Goal: Task Accomplishment & Management: Use online tool/utility

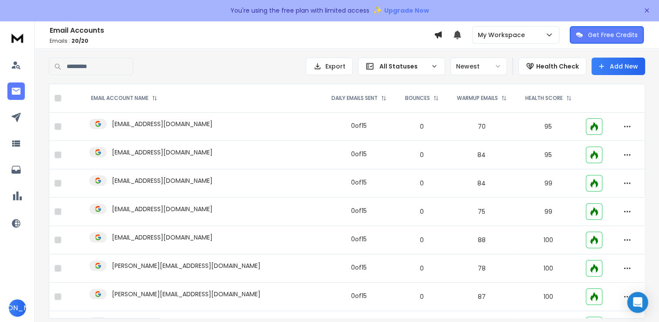
click at [647, 10] on icon "Close notification" at bounding box center [647, 10] width 7 height 7
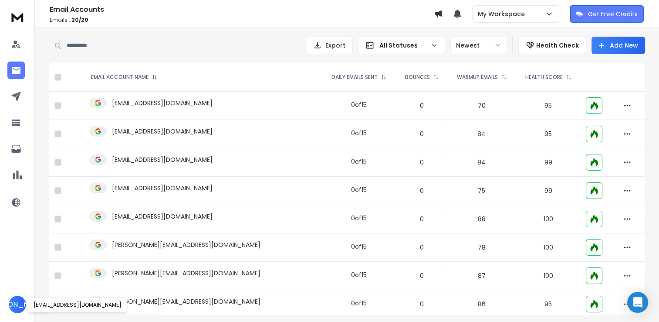
click at [16, 306] on span "[PERSON_NAME]" at bounding box center [17, 304] width 17 height 17
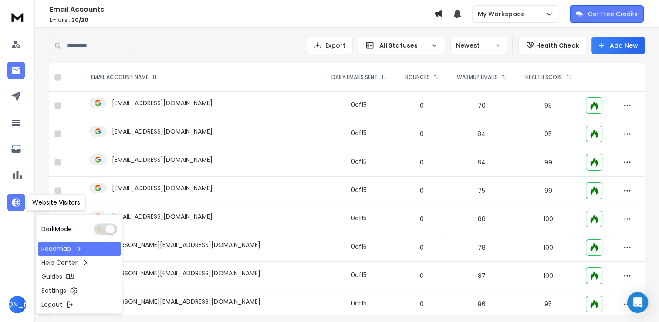
click at [16, 204] on icon at bounding box center [16, 202] width 9 height 9
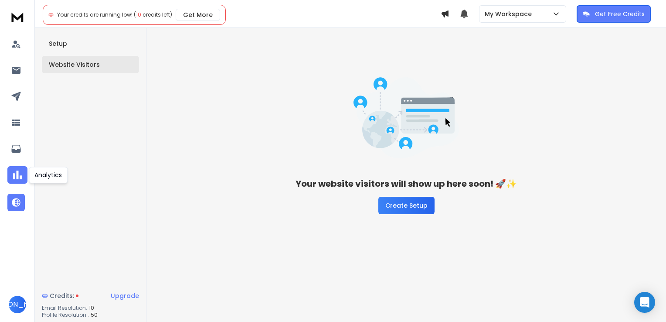
click at [18, 181] on icon at bounding box center [17, 174] width 13 height 13
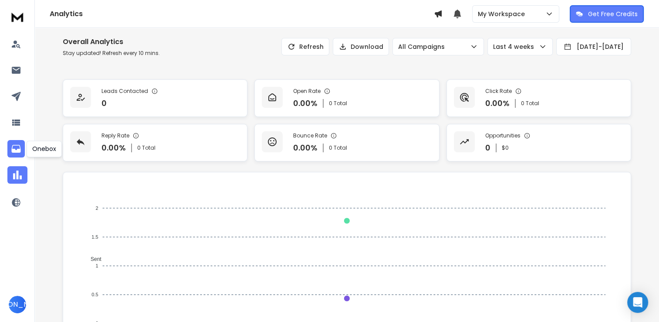
click at [11, 153] on icon at bounding box center [16, 148] width 10 height 10
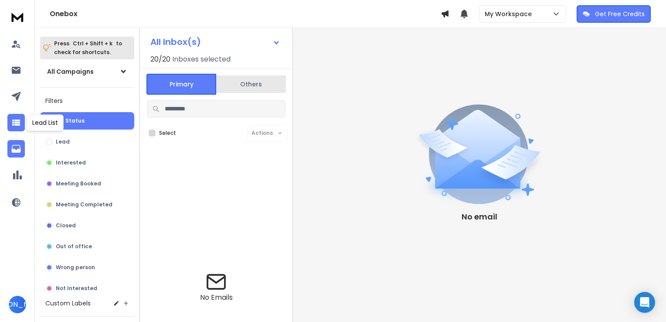
click at [19, 123] on icon at bounding box center [16, 122] width 10 height 10
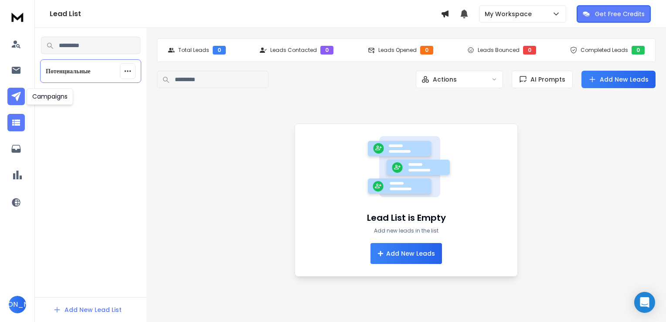
click at [17, 99] on icon at bounding box center [16, 96] width 10 height 10
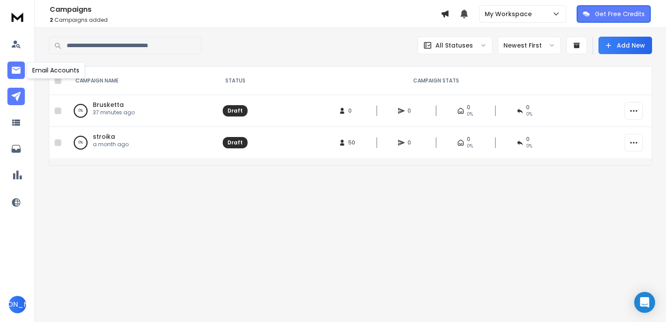
click at [16, 67] on icon at bounding box center [16, 70] width 9 height 7
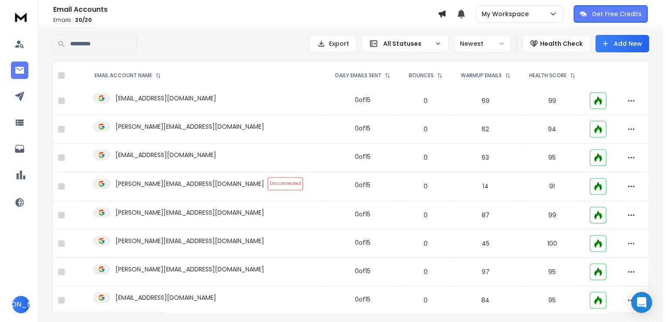
scroll to position [342, 0]
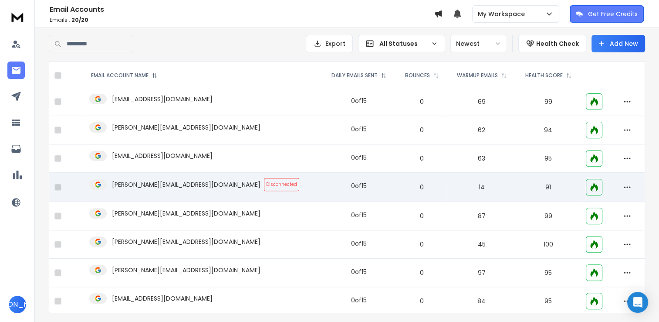
click at [264, 187] on span "Disconnected" at bounding box center [281, 184] width 35 height 13
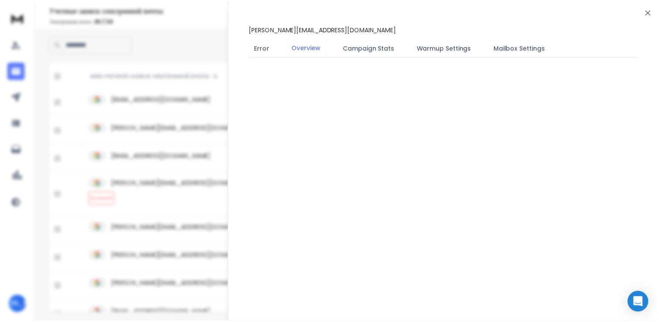
scroll to position [0, 0]
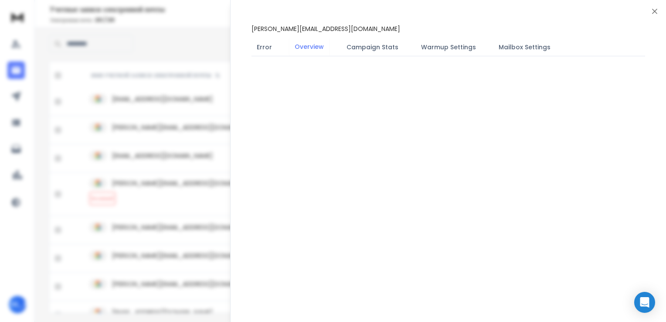
click at [203, 95] on div at bounding box center [333, 161] width 666 height 322
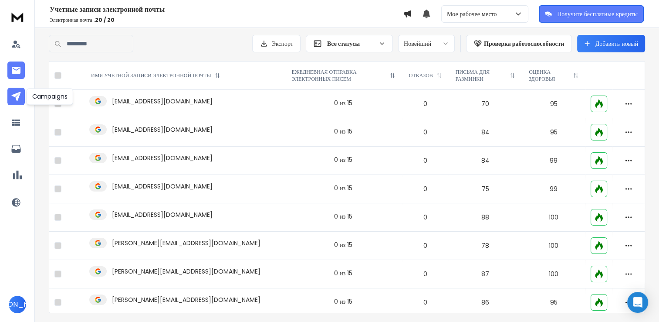
click at [21, 95] on icon at bounding box center [16, 96] width 10 height 10
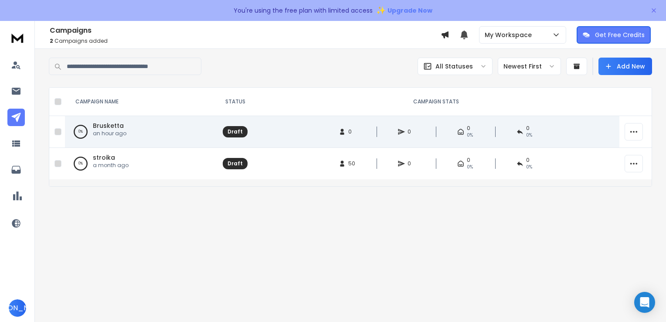
click at [176, 132] on div "0 % Brusketta an hour ago" at bounding box center [141, 131] width 135 height 21
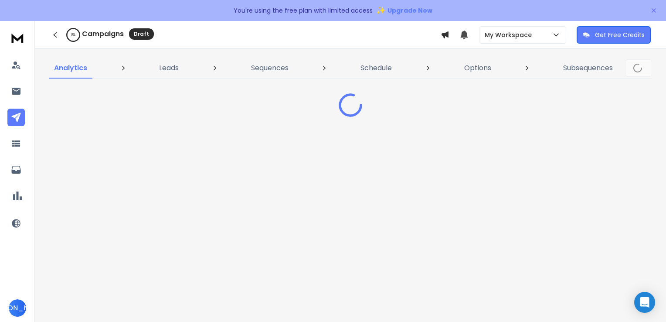
click at [630, 133] on div "You're using the free plan with limited access ✨ Upgrade Now Get only verified …" at bounding box center [333, 161] width 666 height 322
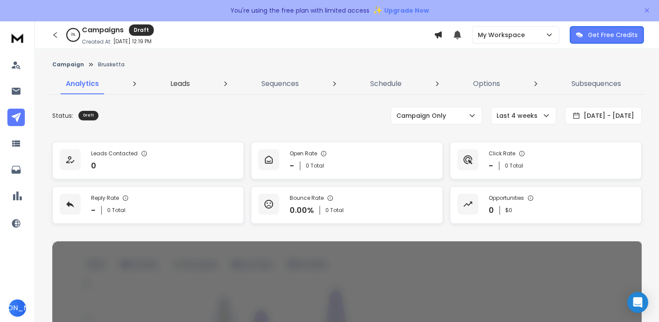
click at [185, 78] on p "Leads" at bounding box center [180, 83] width 20 height 10
click at [176, 81] on p "Leads" at bounding box center [180, 83] width 20 height 10
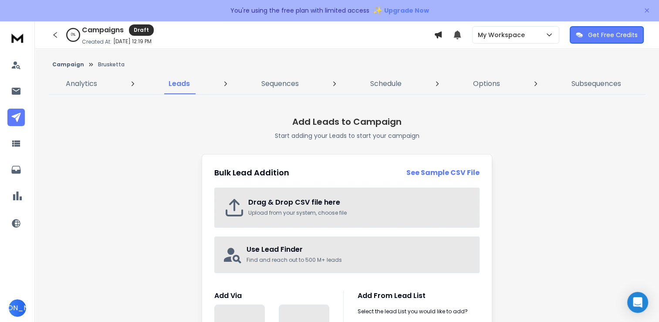
click at [238, 208] on icon at bounding box center [234, 207] width 21 height 21
click at [274, 198] on h2 "Drag & Drop CSV file here" at bounding box center [359, 202] width 222 height 10
type input "**********"
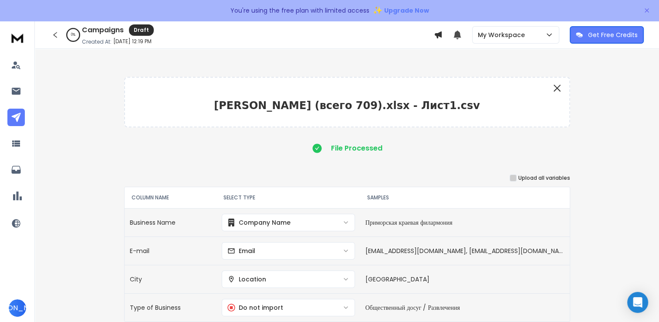
click at [240, 175] on div "Upload all variables" at bounding box center [347, 177] width 446 height 17
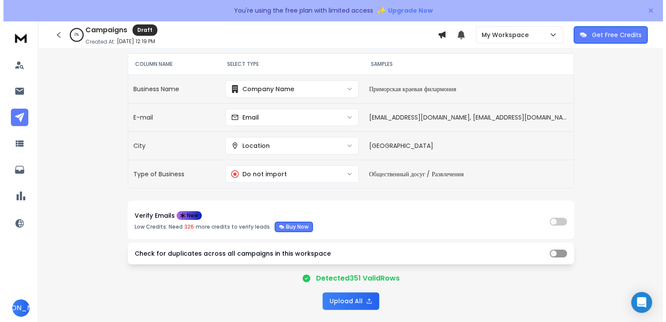
scroll to position [134, 0]
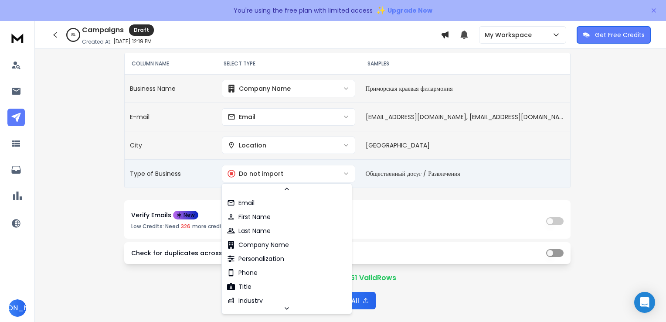
click at [321, 172] on button "Do not import" at bounding box center [288, 173] width 133 height 17
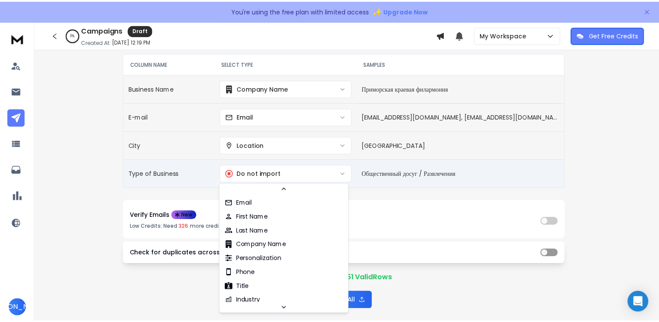
scroll to position [88, 0]
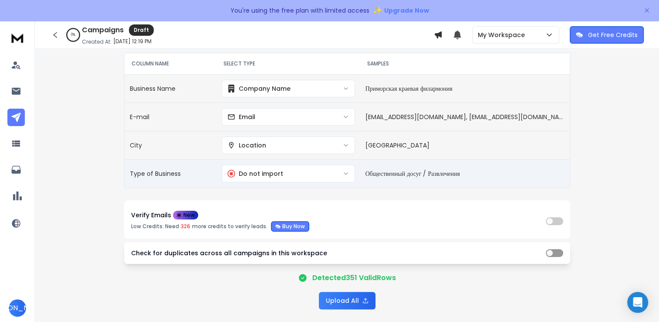
click at [321, 172] on button "Do not import" at bounding box center [288, 173] width 133 height 17
drag, startPoint x: 129, startPoint y: 212, endPoint x: 266, endPoint y: 231, distance: 138.5
click at [266, 231] on div "Verify Emails New Low Credits: Need 326 more credits to verify leads. Buy Now" at bounding box center [347, 219] width 446 height 38
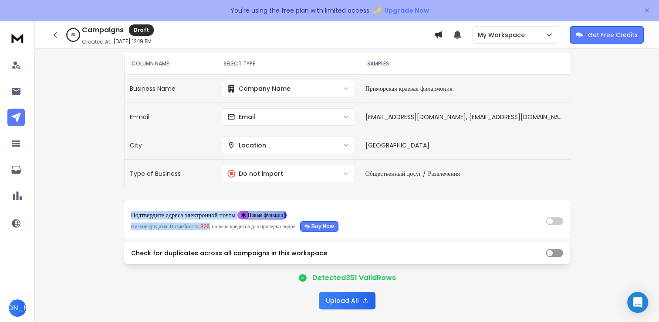
click at [339, 229] on button "Buy Now" at bounding box center [319, 226] width 38 height 10
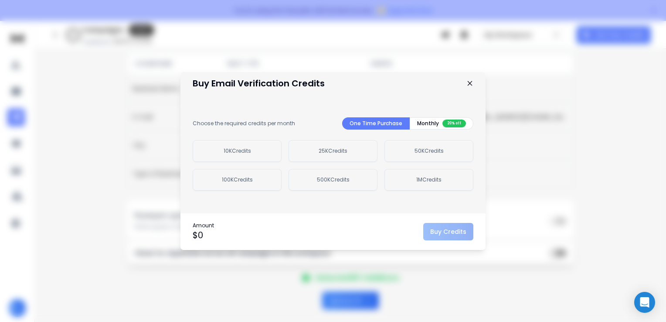
click at [472, 81] on icon at bounding box center [469, 83] width 7 height 7
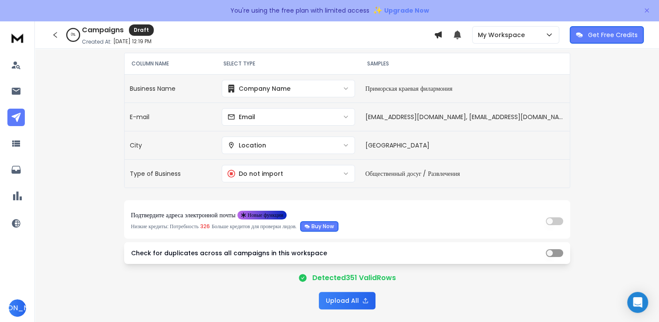
click at [339, 223] on button "Buy Now" at bounding box center [319, 226] width 38 height 10
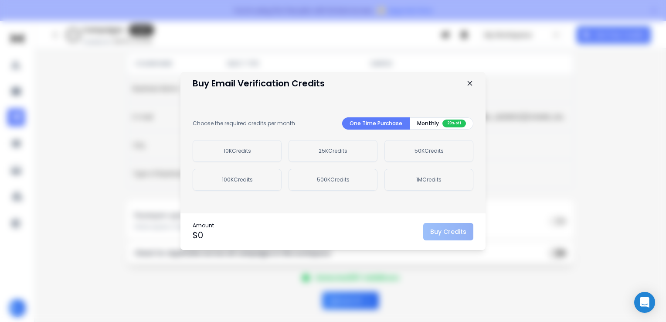
click at [347, 184] on label "500K Credits" at bounding box center [333, 180] width 89 height 22
click at [340, 183] on button "500K Credits" at bounding box center [336, 179] width 7 height 7
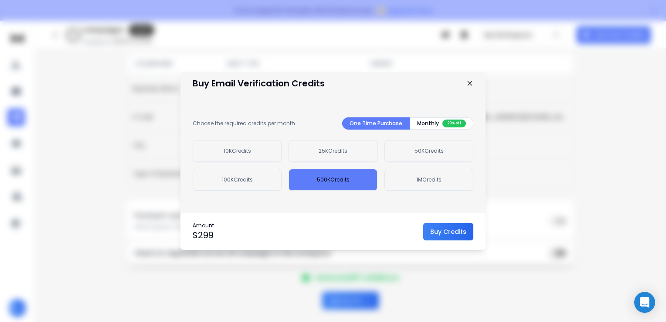
click at [247, 150] on p "10K Credits" at bounding box center [237, 150] width 60 height 7
click at [244, 150] on button "10K Credits" at bounding box center [240, 150] width 7 height 7
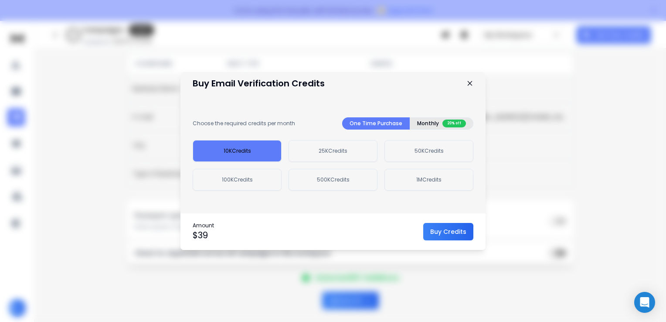
click at [432, 125] on button "Monthly 20% off" at bounding box center [442, 123] width 64 height 12
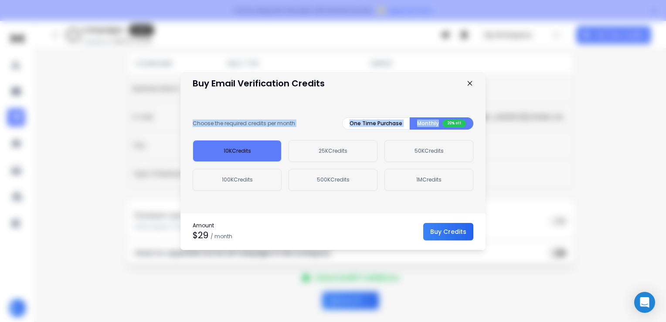
drag, startPoint x: 345, startPoint y: 107, endPoint x: 469, endPoint y: 118, distance: 123.8
click at [469, 118] on div "Buy Email Verification Credits Choose the required credits per month One Time P…" at bounding box center [332, 161] width 305 height 178
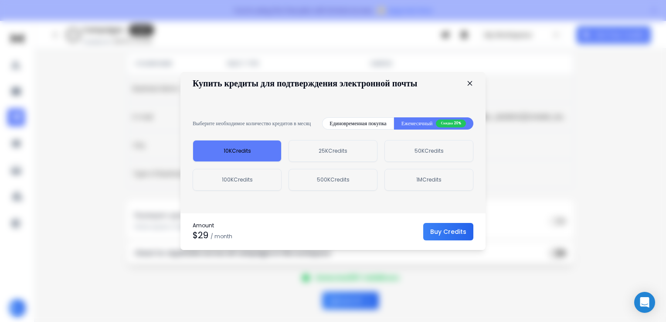
click at [353, 153] on p "25K Credits" at bounding box center [333, 150] width 60 height 7
click at [340, 153] on button "25K Credits" at bounding box center [336, 150] width 7 height 7
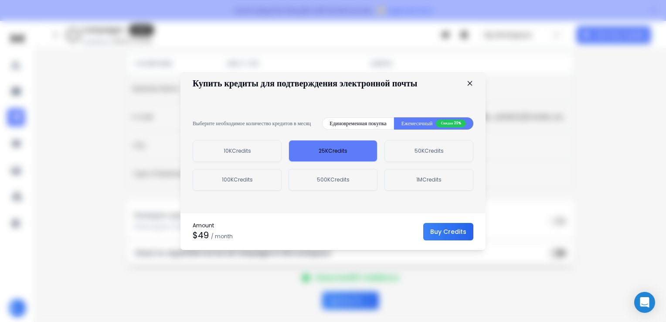
click at [256, 152] on p "10K Credits" at bounding box center [237, 150] width 60 height 7
click at [244, 152] on button "10K Credits" at bounding box center [240, 150] width 7 height 7
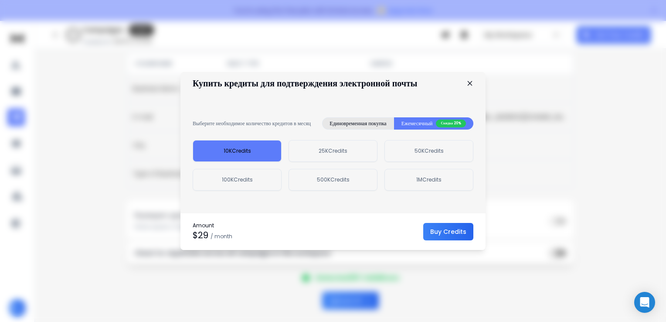
click at [344, 120] on button "Единовременная покупка" at bounding box center [357, 123] width 71 height 12
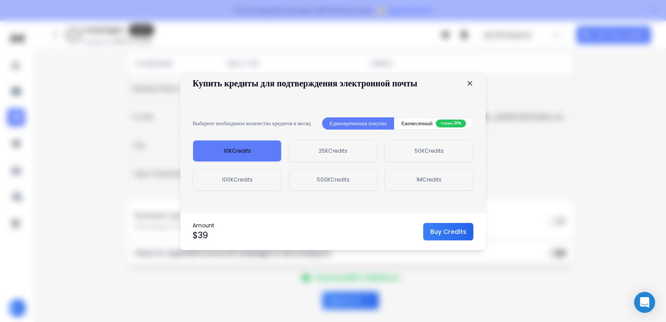
click at [471, 81] on icon at bounding box center [470, 83] width 5 height 5
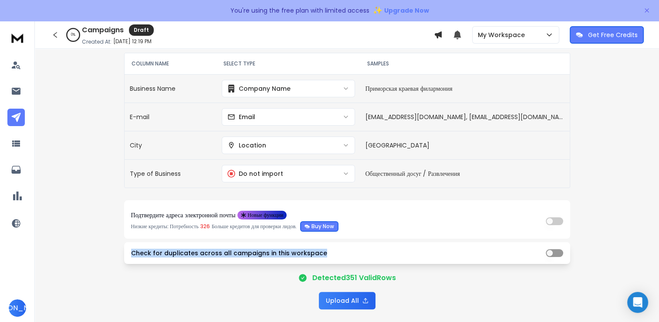
drag, startPoint x: 129, startPoint y: 251, endPoint x: 324, endPoint y: 258, distance: 195.4
click at [324, 258] on div "Check for duplicates across all campaigns in this workspace" at bounding box center [347, 253] width 446 height 22
click at [548, 252] on button "Проверка дубликатов во всех кампаниях в этом рабочем пространстве" at bounding box center [554, 253] width 17 height 8
click at [556, 250] on button "Проверка дубликатов во всех кампаниях в этом рабочем пространстве" at bounding box center [554, 253] width 17 height 8
click at [535, 278] on div "База Станишевская (всего 709).xlsx - Лист1.csv File Processed Upload all variab…" at bounding box center [347, 133] width 446 height 380
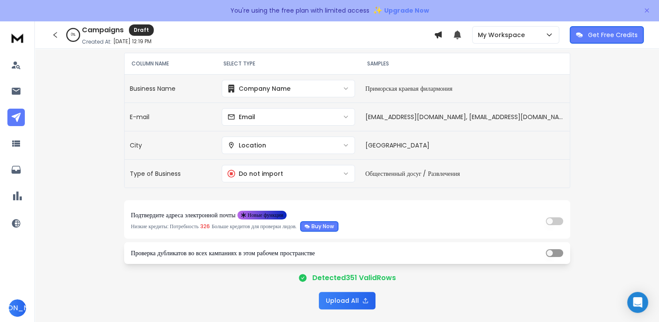
click at [550, 253] on button "Проверка дубликатов во всех кампаниях в этом рабочем пространстве" at bounding box center [554, 253] width 17 height 8
click at [554, 224] on div "Подтвердите адреса электронной почты Новые функции Низкие кредиты: Потребность …" at bounding box center [347, 221] width 432 height 21
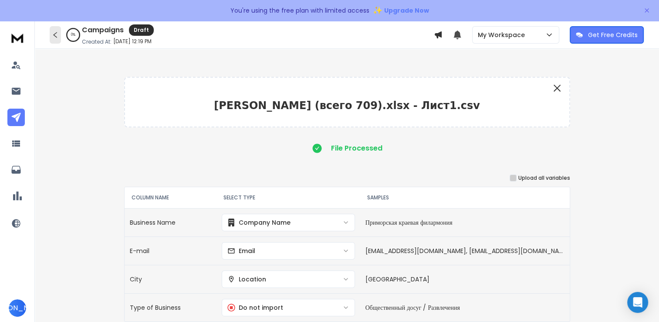
click at [54, 34] on icon at bounding box center [55, 35] width 8 height 8
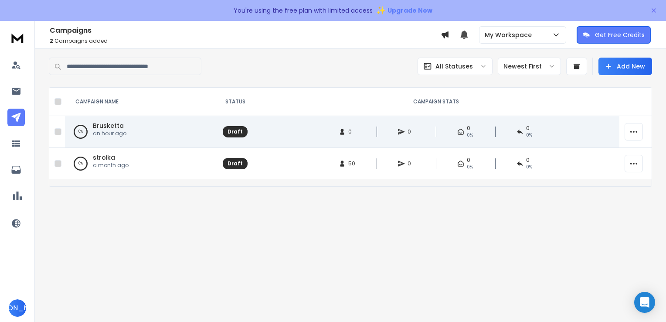
click at [631, 129] on icon "button" at bounding box center [633, 131] width 9 height 9
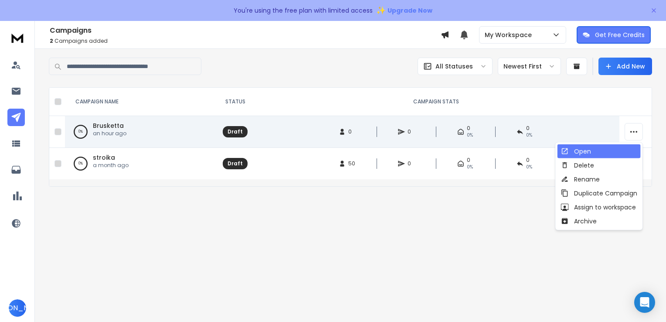
click at [631, 137] on button "button" at bounding box center [634, 131] width 18 height 17
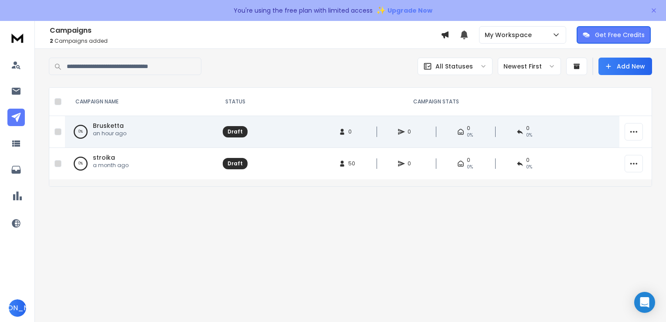
click at [631, 137] on button "button" at bounding box center [634, 131] width 18 height 17
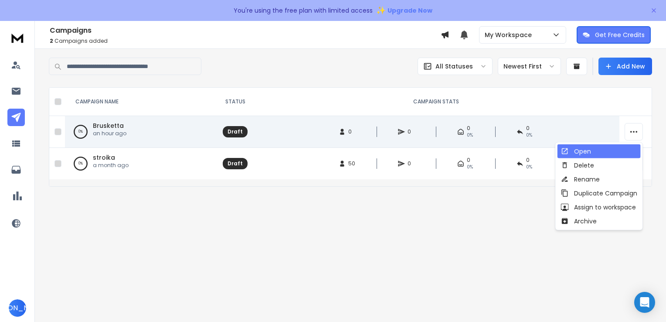
click at [564, 134] on div "0 0 0 0% 0 0%" at bounding box center [436, 132] width 356 height 14
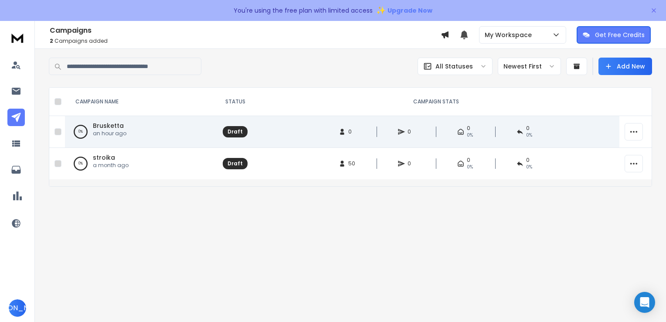
click at [564, 134] on div "0 0 0 0% 0 0%" at bounding box center [436, 132] width 356 height 14
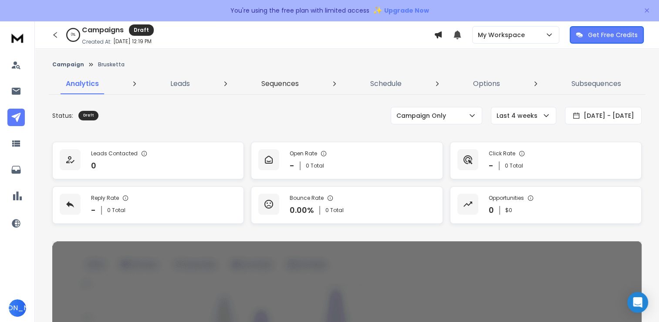
click at [269, 86] on p "Sequences" at bounding box center [280, 83] width 37 height 10
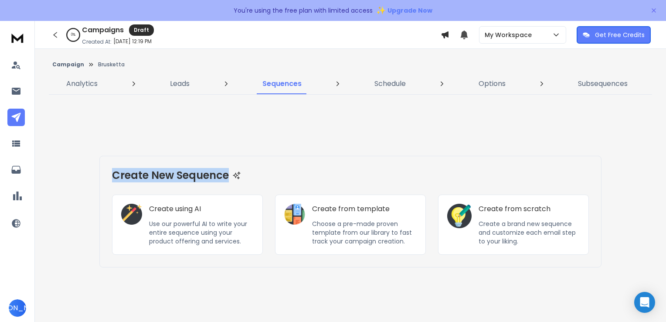
drag, startPoint x: 108, startPoint y: 177, endPoint x: 247, endPoint y: 185, distance: 139.2
click at [247, 185] on div "Create New Sequence Create using AI Use our powerful AI to write your entire se…" at bounding box center [350, 212] width 502 height 112
click at [382, 86] on p "Schedule" at bounding box center [389, 83] width 31 height 10
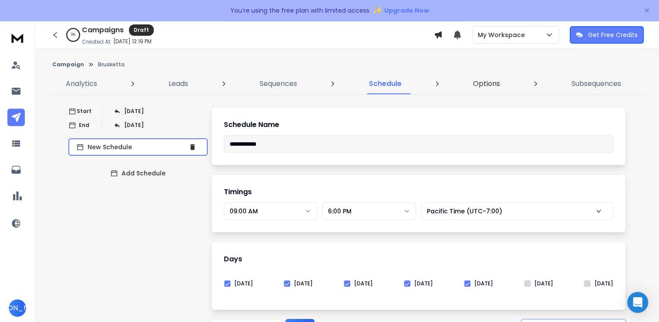
click at [478, 86] on p "Options" at bounding box center [486, 83] width 27 height 10
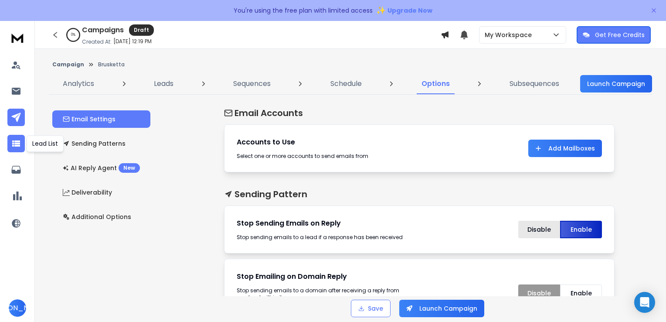
click at [18, 146] on icon at bounding box center [16, 143] width 8 height 6
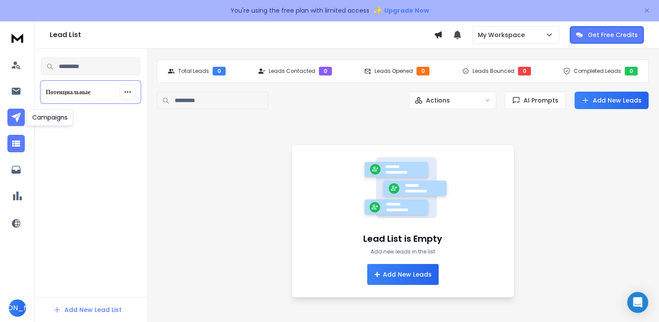
click at [18, 109] on link at bounding box center [15, 117] width 17 height 17
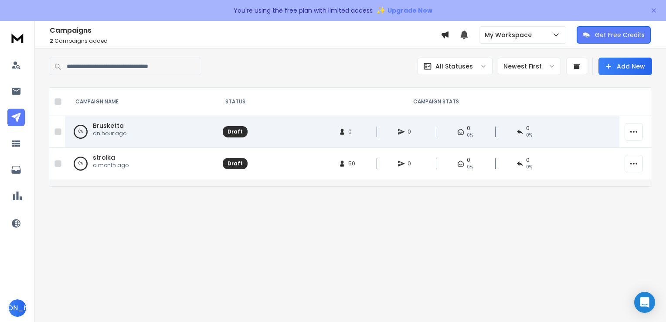
click at [173, 126] on div "0 % Brusketta an hour ago" at bounding box center [141, 131] width 135 height 21
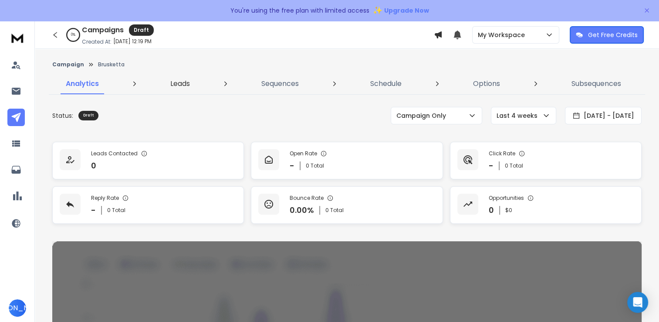
click at [168, 88] on link "Leads" at bounding box center [180, 83] width 30 height 21
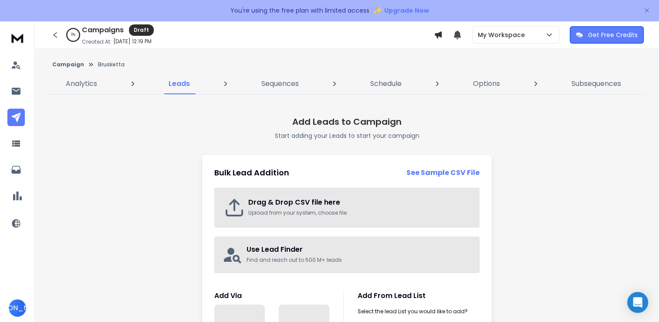
click at [265, 203] on h2 "Drag & Drop CSV file here" at bounding box center [359, 202] width 222 height 10
type input "**********"
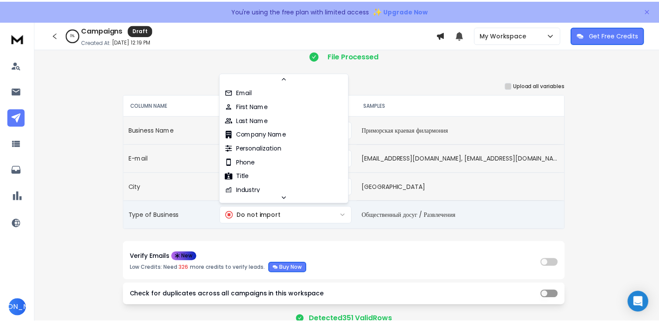
scroll to position [88, 0]
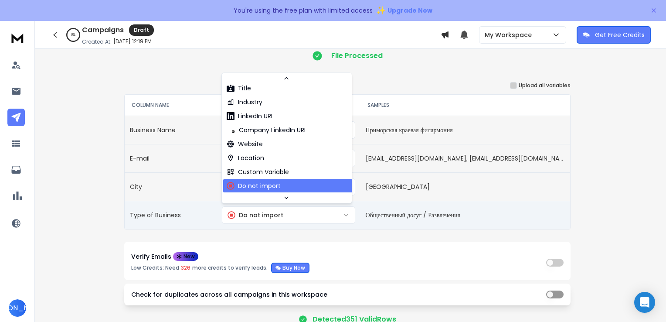
click at [303, 214] on button "Do not import" at bounding box center [288, 214] width 133 height 17
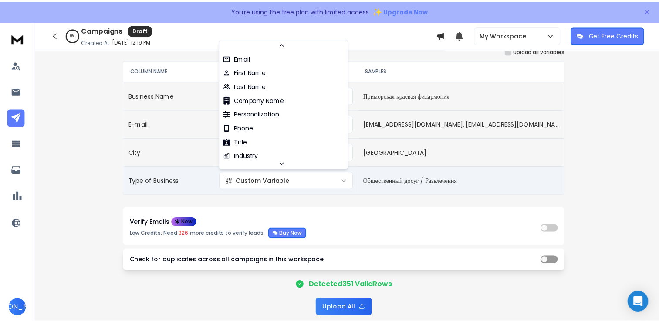
scroll to position [74, 0]
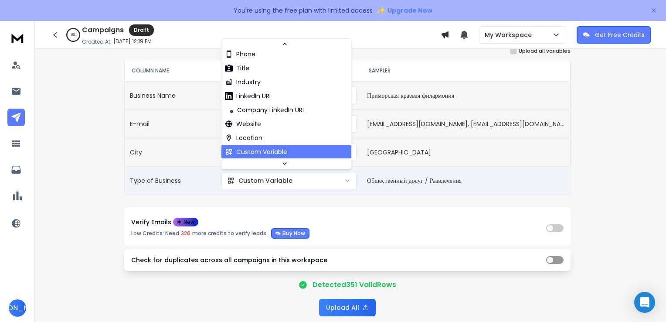
click at [293, 181] on button "Custom Variable" at bounding box center [288, 180] width 135 height 17
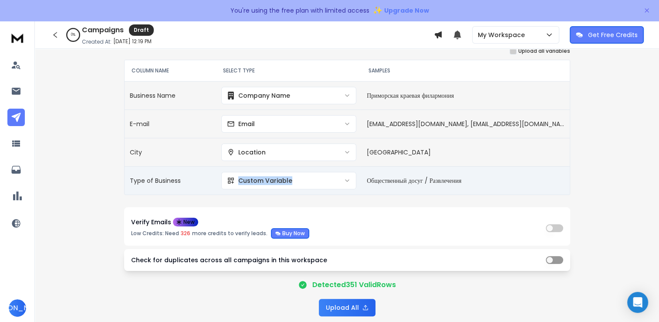
drag, startPoint x: 181, startPoint y: 187, endPoint x: 313, endPoint y: 186, distance: 132.5
click at [313, 186] on tr "Type of Business Custom Variable Общественный досуг / Развлечения" at bounding box center [347, 180] width 445 height 28
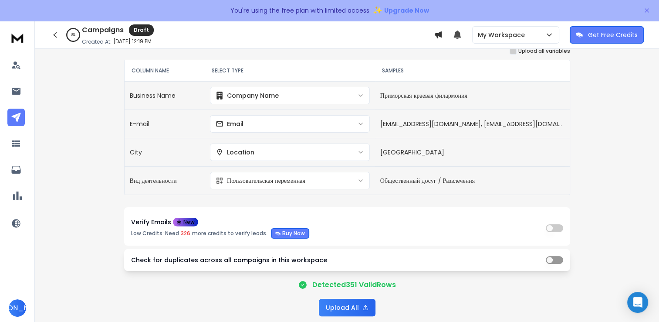
click at [619, 168] on div "База Станишевская (всего 709).xlsx - Лист1.csv File Processed Upload all variab…" at bounding box center [329, 112] width 659 height 436
drag, startPoint x: 129, startPoint y: 221, endPoint x: 170, endPoint y: 221, distance: 41.8
click at [170, 221] on div "Verify Emails New Low Credits: Need 326 more credits to verify leads. Buy Now" at bounding box center [347, 226] width 446 height 38
click at [123, 215] on div "База Станишевская (всего 709).xlsx - Лист1.csv File Processed Upload all variab…" at bounding box center [329, 112] width 659 height 436
drag, startPoint x: 129, startPoint y: 221, endPoint x: 259, endPoint y: 226, distance: 130.4
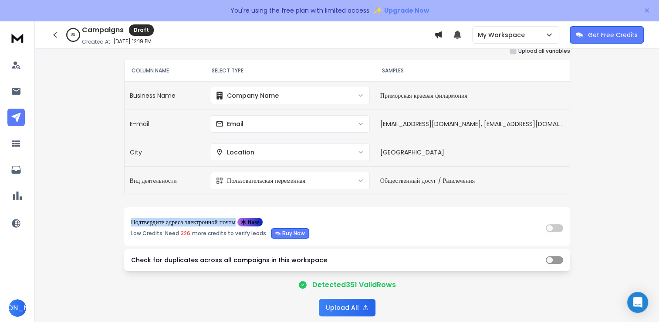
click at [259, 226] on div "Подтвердите адреса электронной почты New Low Credits: Need 326 more credits to …" at bounding box center [347, 226] width 446 height 38
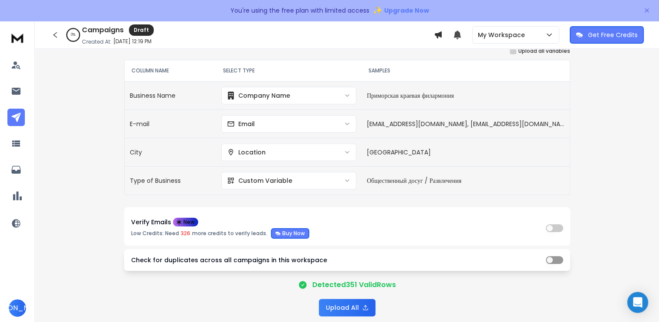
click at [68, 176] on div "База Станишевская (всего 709).xlsx - Лист1.csv File Processed Upload all variab…" at bounding box center [329, 112] width 659 height 436
drag, startPoint x: 127, startPoint y: 220, endPoint x: 177, endPoint y: 218, distance: 49.7
click at [177, 218] on div "Verify Emails New Low Credits: Need 326 more credits to verify leads. Buy Now" at bounding box center [347, 226] width 446 height 38
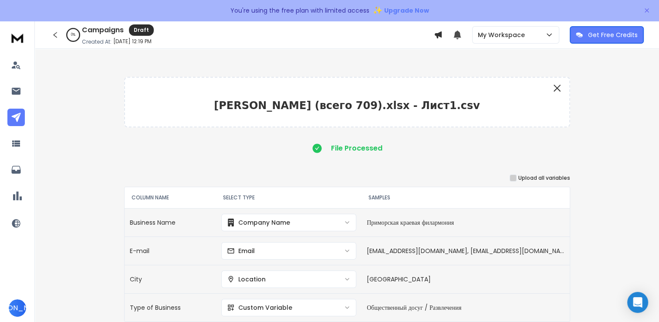
scroll to position [134, 0]
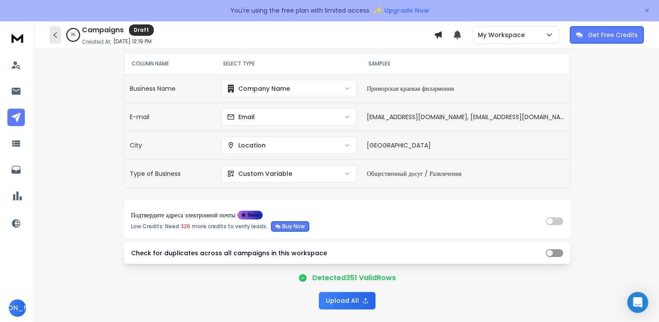
click at [54, 34] on icon at bounding box center [54, 35] width 3 height 6
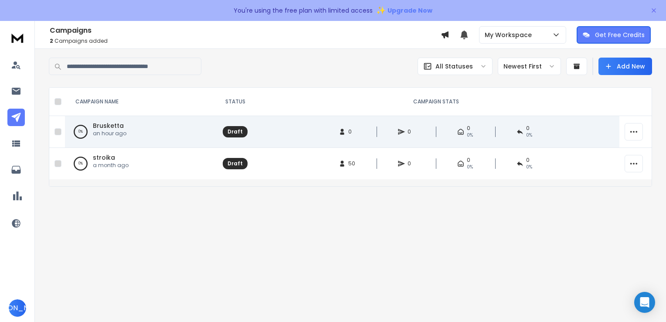
click at [191, 118] on td "0 % Brusketta an hour ago" at bounding box center [141, 132] width 153 height 32
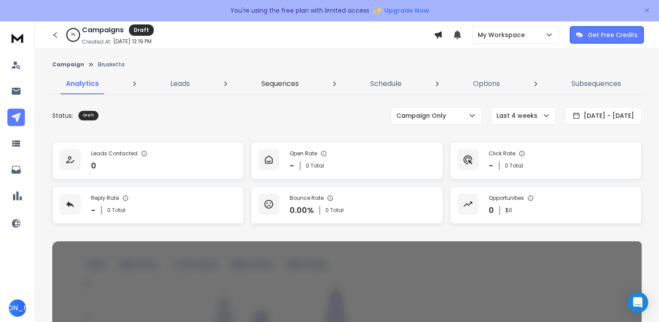
click at [279, 85] on p "Sequences" at bounding box center [280, 83] width 37 height 10
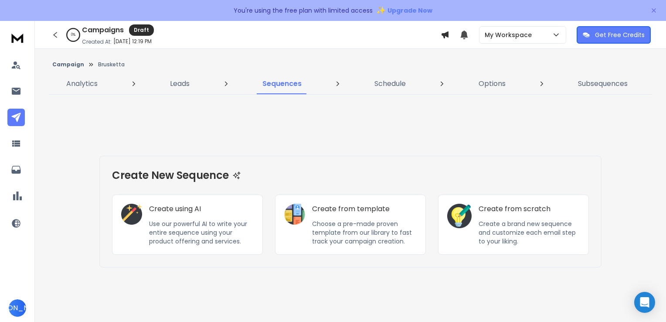
click at [467, 226] on img at bounding box center [459, 216] width 24 height 24
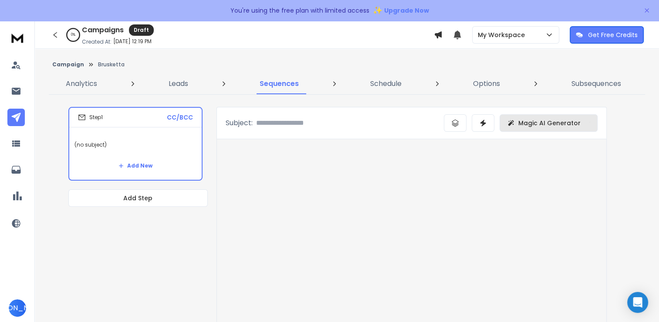
click at [542, 120] on p "Magic AI Generator" at bounding box center [550, 123] width 62 height 9
drag, startPoint x: 501, startPoint y: 170, endPoint x: 510, endPoint y: 166, distance: 10.3
click at [510, 166] on div "Subject: Magic AI Generator" at bounding box center [412, 227] width 391 height 241
click at [523, 121] on p "Magic AI Generator" at bounding box center [550, 123] width 62 height 9
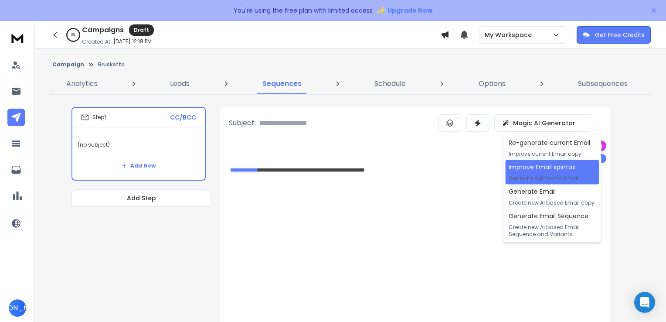
drag, startPoint x: 507, startPoint y: 167, endPoint x: 581, endPoint y: 170, distance: 73.3
click at [581, 170] on div "Improve Email spintax Generate spintax for Email" at bounding box center [552, 172] width 94 height 24
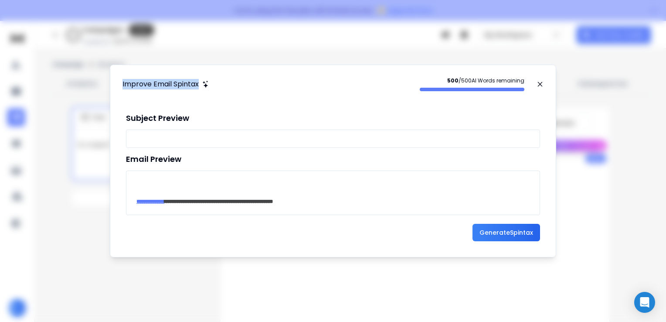
drag, startPoint x: 117, startPoint y: 83, endPoint x: 199, endPoint y: 82, distance: 82.0
click at [199, 82] on div "**********" at bounding box center [333, 161] width 446 height 193
copy h1 "Improve Email Spintax"
